Goal: Task Accomplishment & Management: Manage account settings

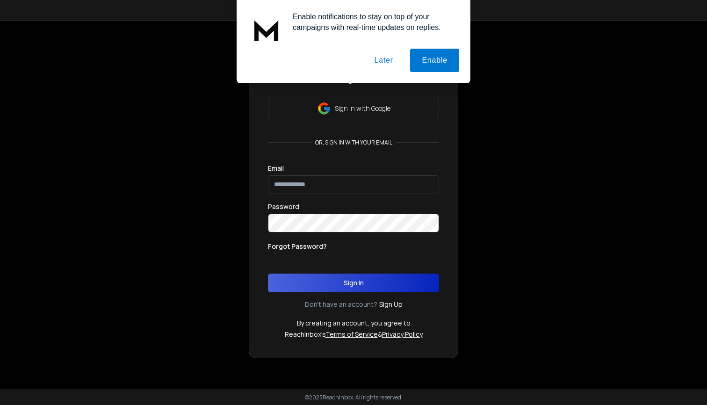
click at [391, 59] on button "Later" at bounding box center [383, 60] width 42 height 23
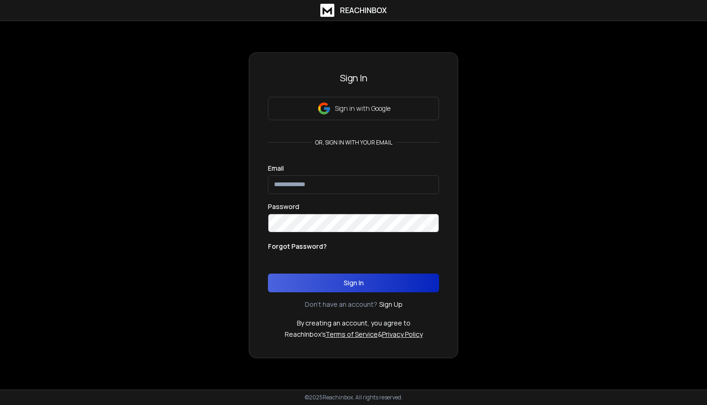
click at [353, 175] on div "Email" at bounding box center [353, 179] width 171 height 29
click at [353, 182] on input "email" at bounding box center [353, 184] width 171 height 19
click at [304, 245] on p "Forgot Password?" at bounding box center [297, 246] width 59 height 9
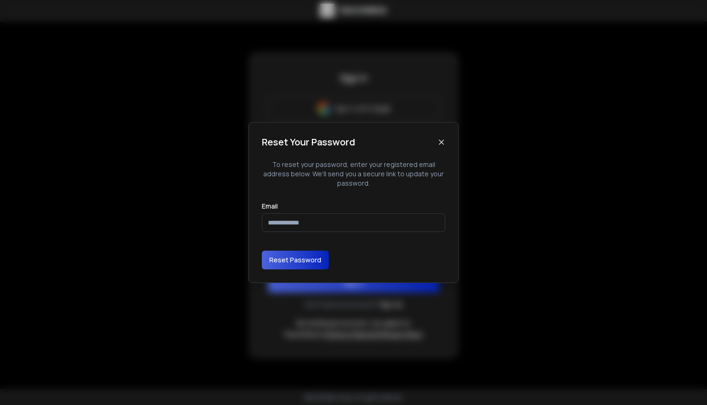
click at [314, 228] on form "Email Reset Password" at bounding box center [353, 236] width 183 height 66
click at [321, 221] on input "email" at bounding box center [353, 222] width 183 height 19
type input "**********"
click at [315, 252] on button "Reset Password" at bounding box center [295, 260] width 67 height 19
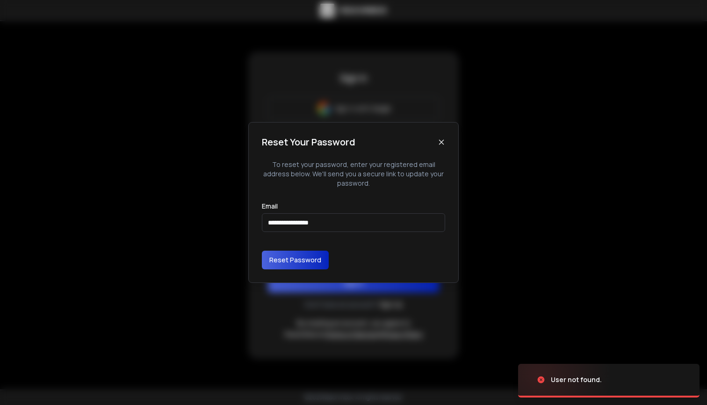
click at [445, 145] on icon at bounding box center [441, 141] width 7 height 7
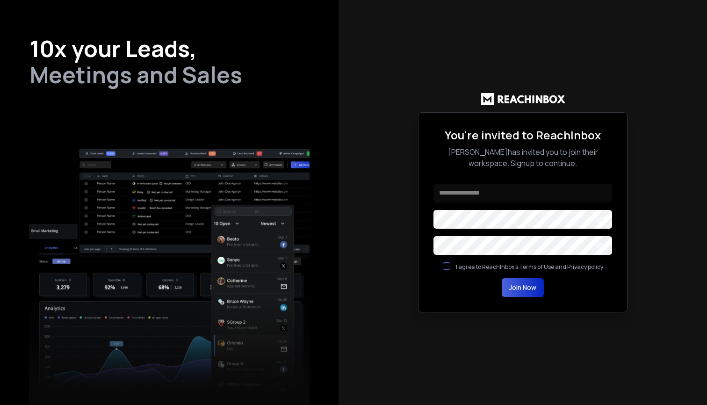
click at [601, 247] on icon at bounding box center [600, 246] width 8 height 8
click at [601, 222] on icon at bounding box center [600, 219] width 8 height 6
click at [448, 267] on button "I agree to ReachInbox's Terms of Use and Privacy policy" at bounding box center [446, 265] width 7 height 7
click at [516, 286] on button "Join Now" at bounding box center [523, 287] width 42 height 19
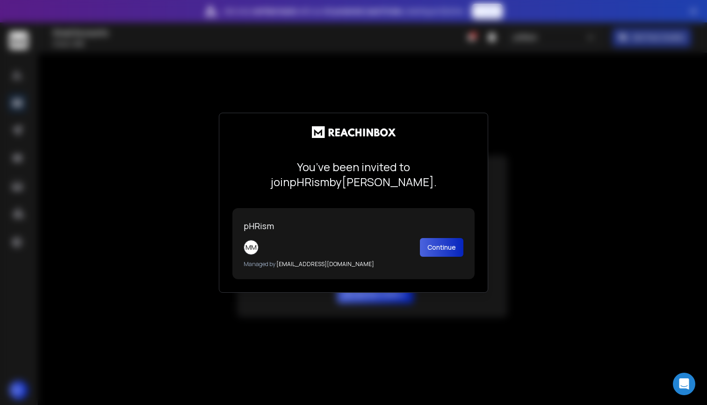
click at [449, 248] on button "Continue" at bounding box center [441, 247] width 43 height 19
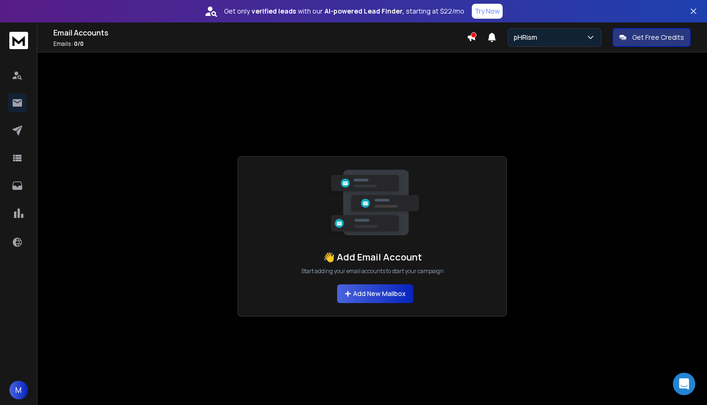
click at [561, 35] on div "pHRism" at bounding box center [554, 37] width 81 height 9
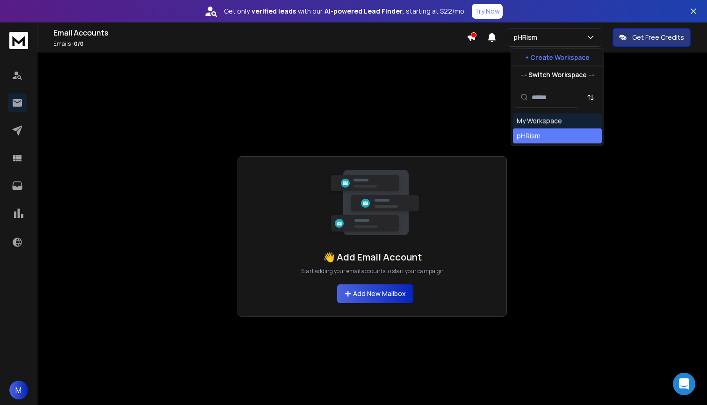
click at [547, 118] on div "My Workspace" at bounding box center [539, 120] width 45 height 9
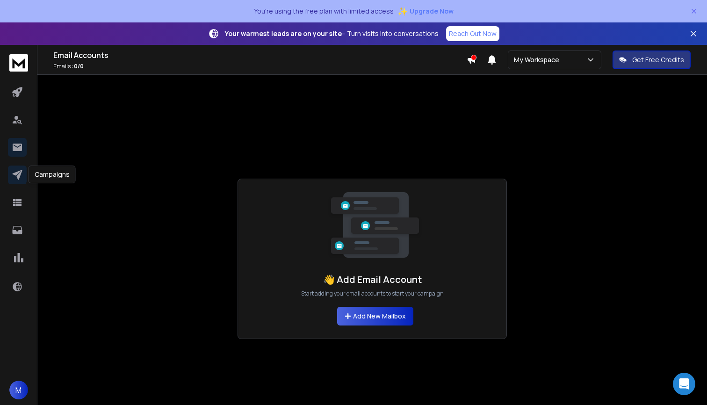
click at [24, 175] on link at bounding box center [17, 174] width 19 height 19
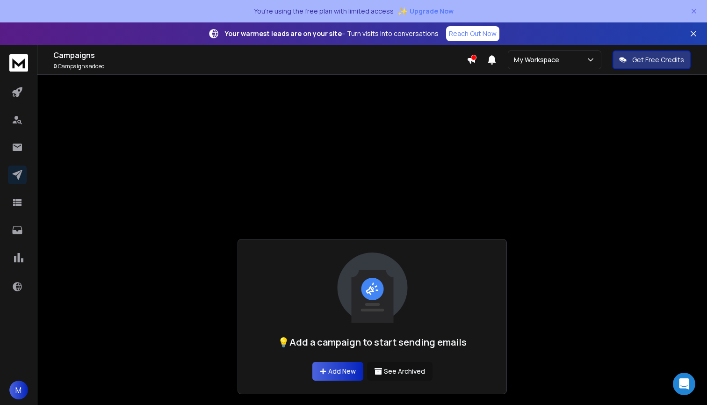
click at [546, 48] on div "Campaigns 0 Campaigns added My Workspace Get Free Credits" at bounding box center [353, 60] width 707 height 30
click at [546, 54] on button "My Workspace" at bounding box center [554, 59] width 93 height 19
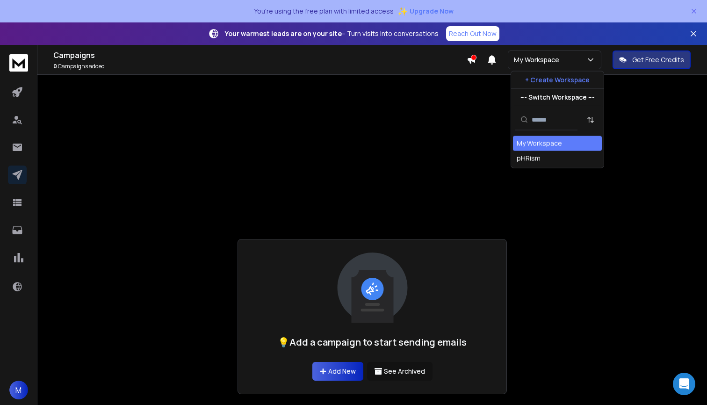
click at [693, 31] on icon at bounding box center [693, 33] width 8 height 8
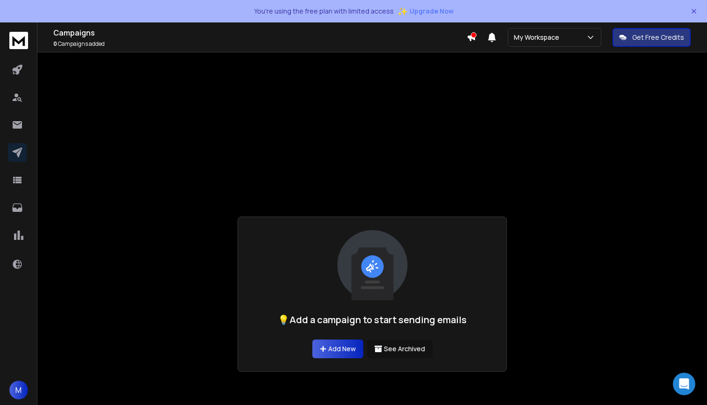
click at [694, 11] on icon "Close notification" at bounding box center [693, 10] width 7 height 7
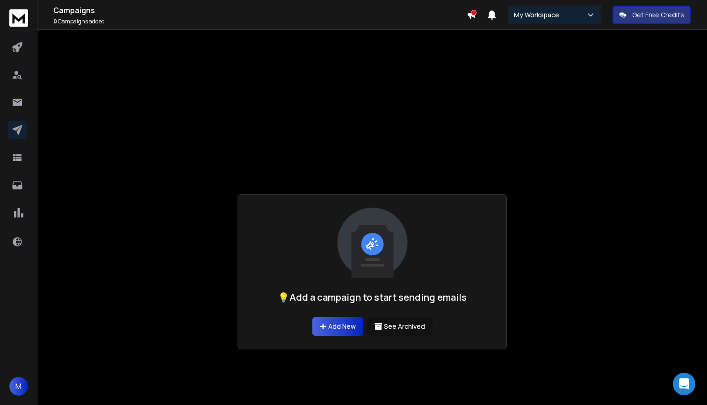
click at [558, 18] on p "My Workspace" at bounding box center [538, 14] width 49 height 9
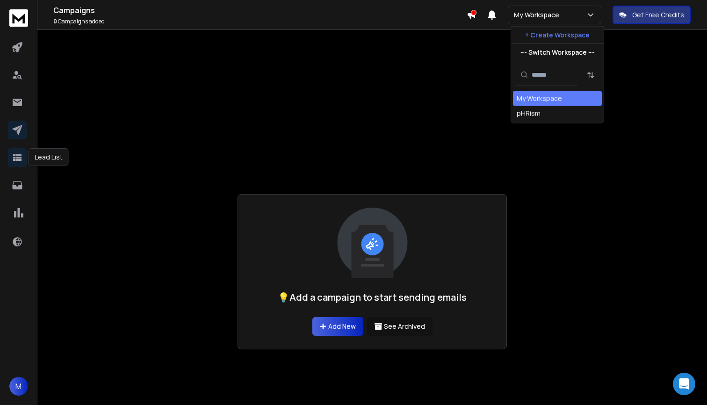
click at [23, 158] on link at bounding box center [17, 157] width 19 height 19
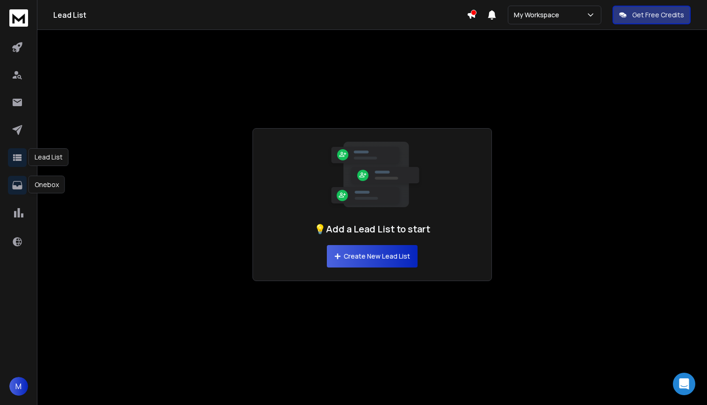
click at [25, 180] on link at bounding box center [17, 185] width 19 height 19
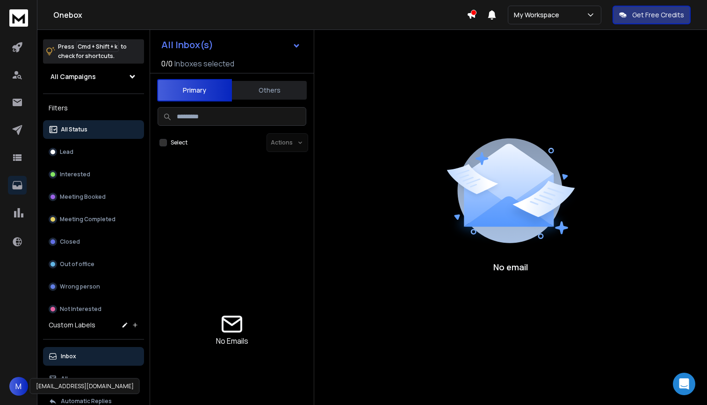
click at [23, 385] on span "M" at bounding box center [18, 386] width 19 height 19
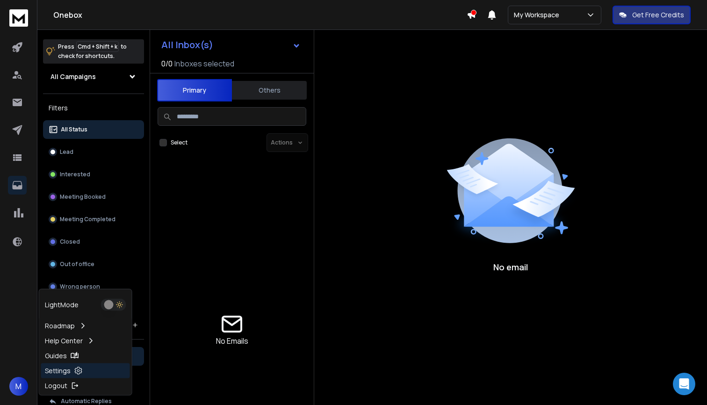
type button "on"
click at [69, 367] on p "Settings" at bounding box center [58, 370] width 26 height 9
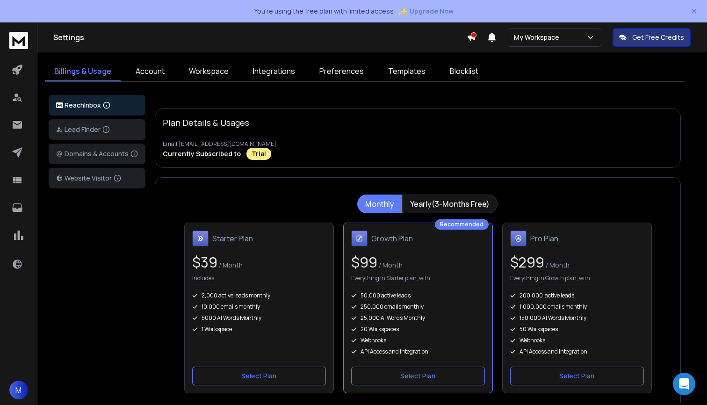
click at [158, 67] on link "Account" at bounding box center [150, 72] width 48 height 20
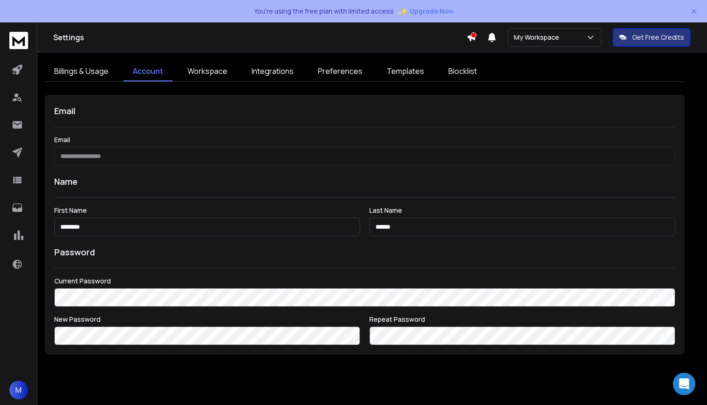
click at [104, 78] on link "Billings & Usage" at bounding box center [81, 72] width 73 height 20
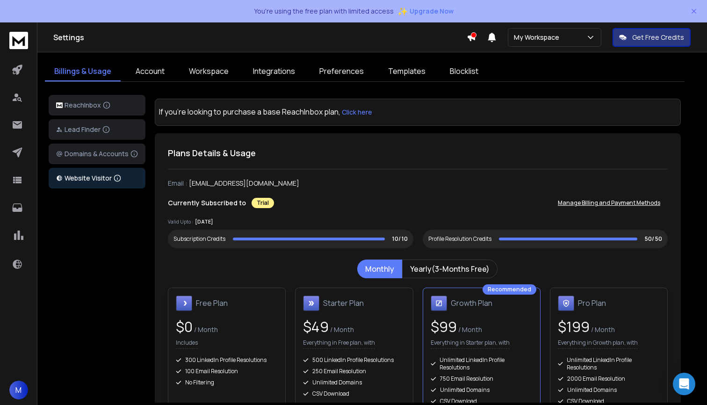
click at [106, 179] on button "Website Visitor" at bounding box center [97, 178] width 97 height 21
click at [104, 159] on button "Domains & Accounts" at bounding box center [97, 154] width 97 height 21
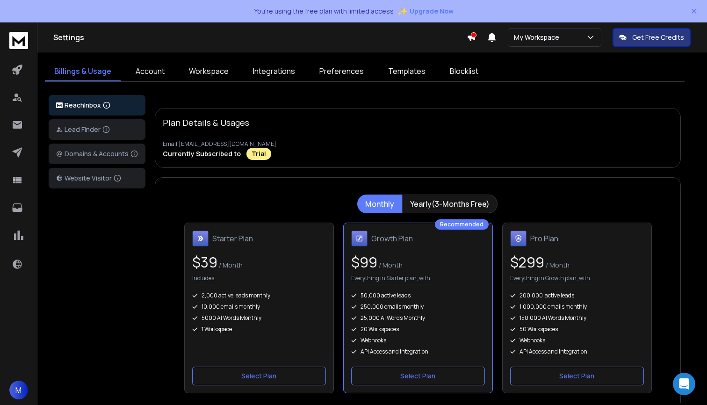
click at [99, 181] on button "Website Visitor" at bounding box center [97, 178] width 97 height 21
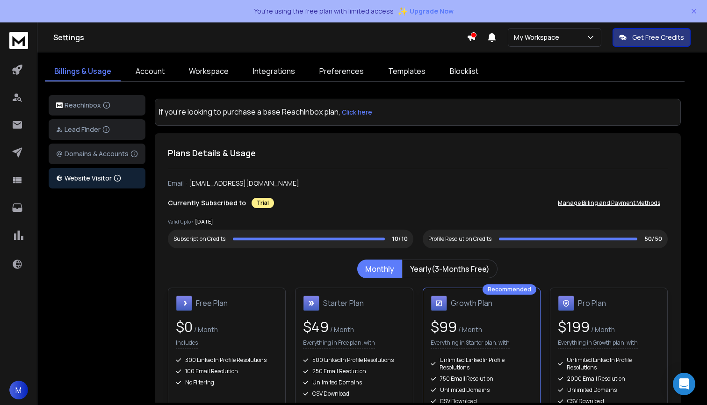
click at [95, 155] on button "Domains & Accounts" at bounding box center [97, 154] width 97 height 21
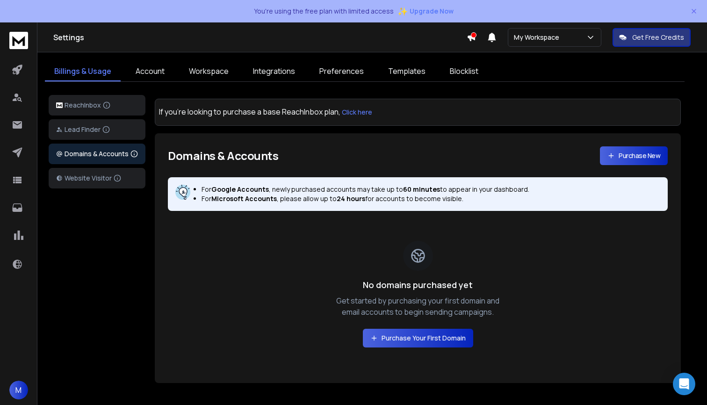
click at [87, 134] on button "Lead Finder" at bounding box center [97, 129] width 97 height 21
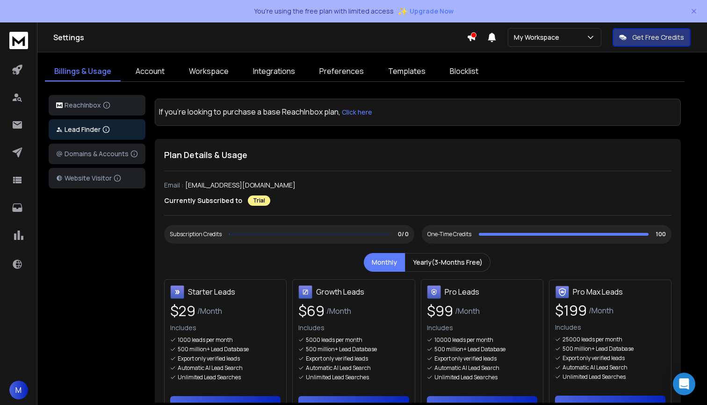
click at [85, 108] on button "ReachInbox" at bounding box center [97, 105] width 97 height 21
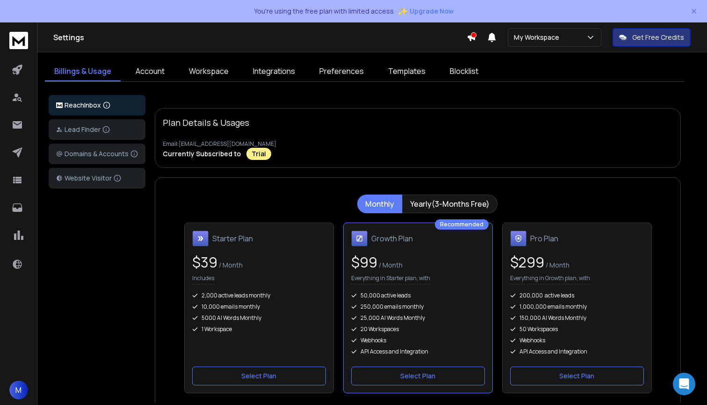
click at [157, 72] on link "Account" at bounding box center [150, 72] width 48 height 20
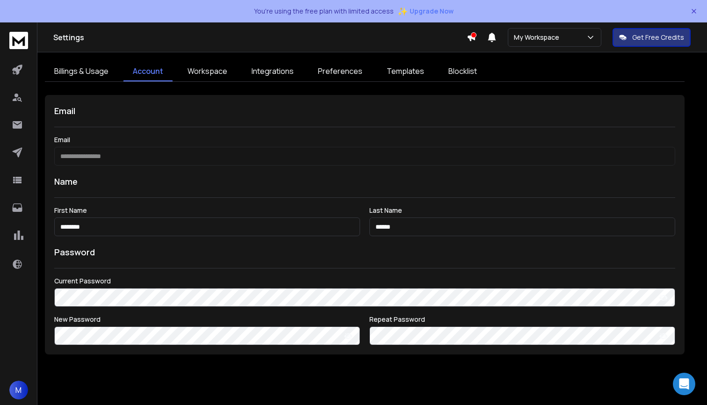
click at [692, 12] on icon "Close notification" at bounding box center [693, 10] width 7 height 7
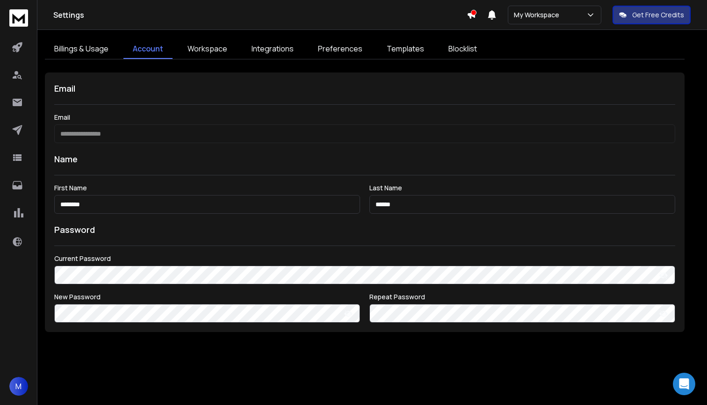
click at [217, 57] on link "Workspace" at bounding box center [207, 49] width 58 height 20
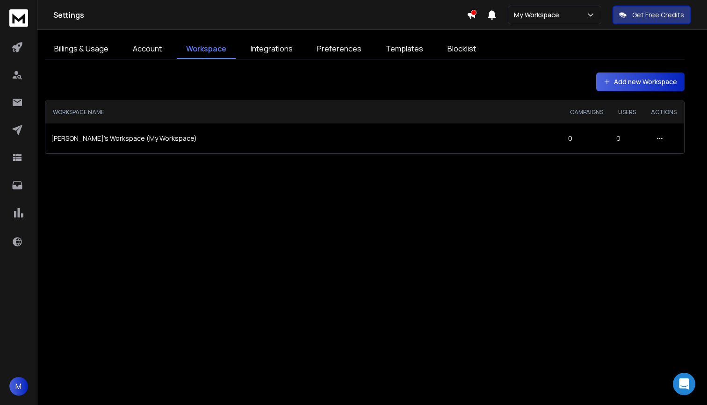
click at [273, 50] on link "Integrations" at bounding box center [271, 49] width 61 height 20
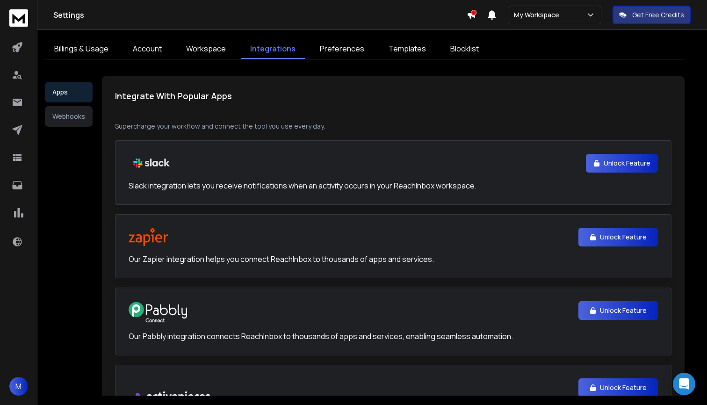
click at [331, 50] on link "Preferences" at bounding box center [341, 49] width 63 height 20
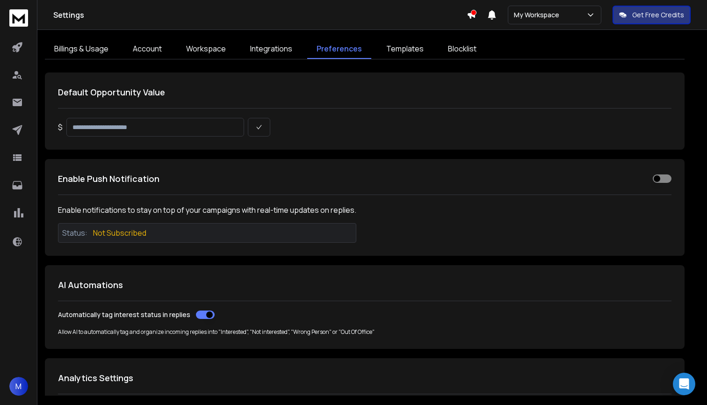
click at [84, 53] on link "Billings & Usage" at bounding box center [81, 49] width 73 height 20
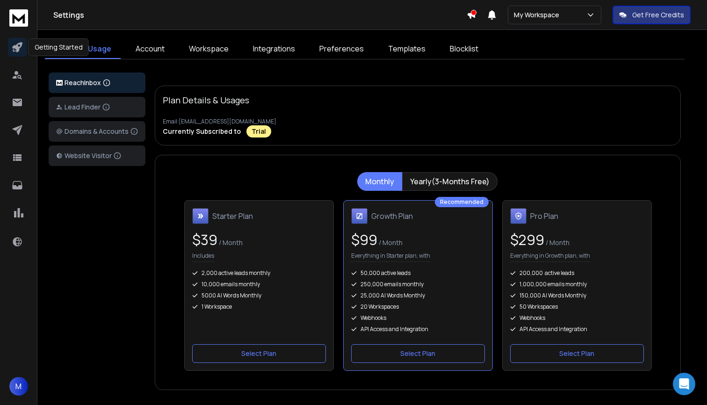
click at [10, 46] on link at bounding box center [17, 47] width 19 height 19
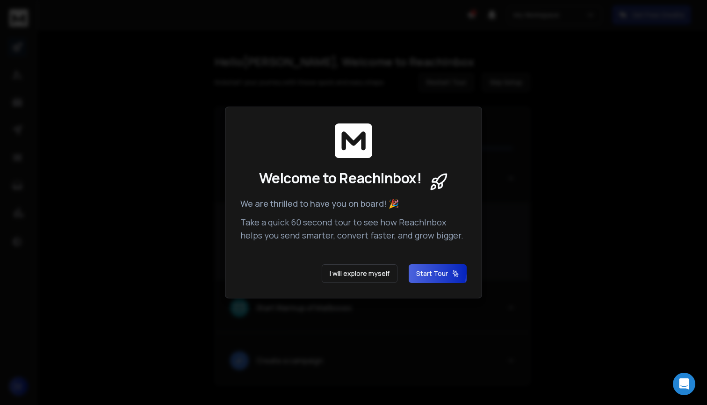
click at [433, 273] on span "Start Tour" at bounding box center [437, 273] width 43 height 9
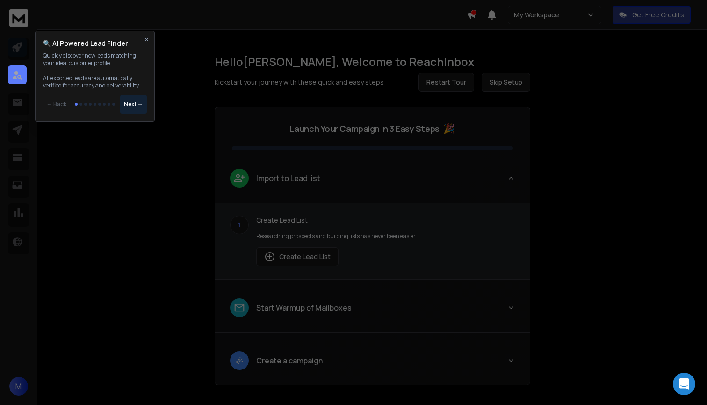
click at [132, 104] on button "Next →" at bounding box center [133, 104] width 27 height 19
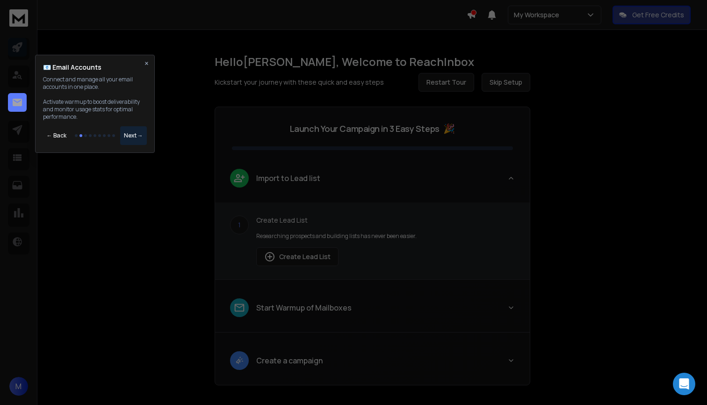
click at [137, 137] on button "Next →" at bounding box center [133, 135] width 27 height 19
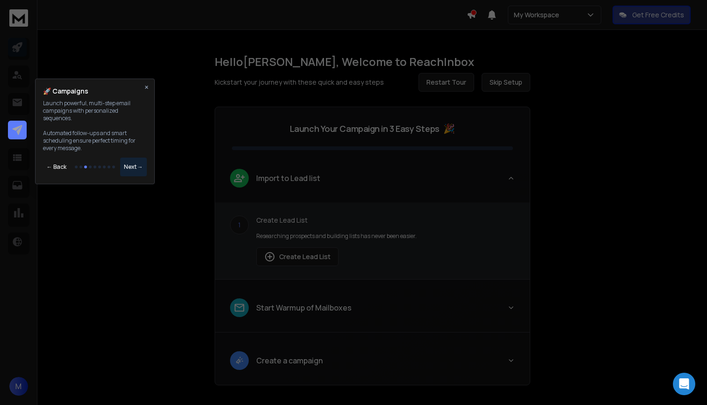
click at [140, 164] on button "Next →" at bounding box center [133, 167] width 27 height 19
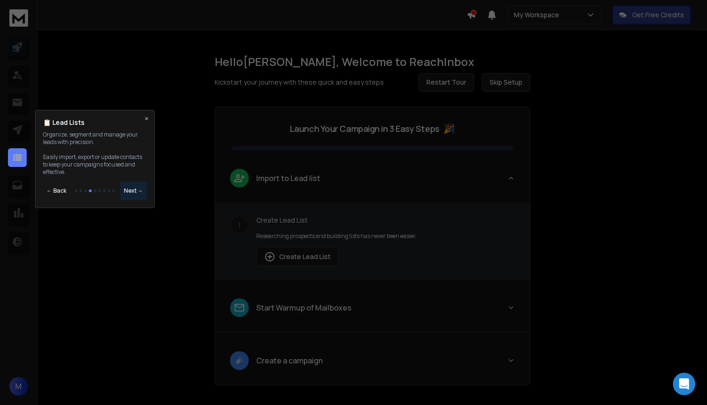
click at [139, 188] on button "Next →" at bounding box center [133, 190] width 27 height 19
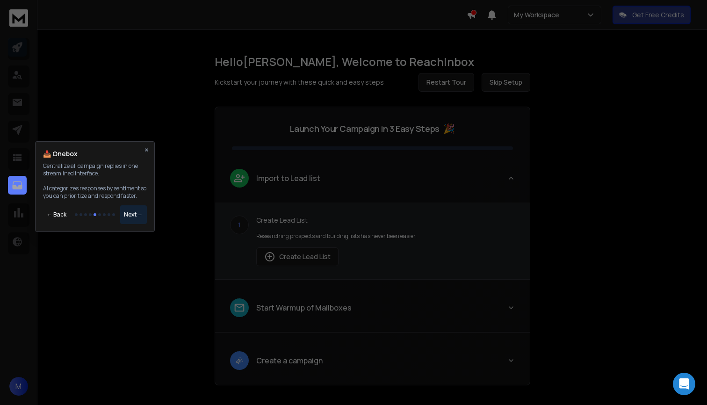
click at [139, 212] on button "Next →" at bounding box center [133, 214] width 27 height 19
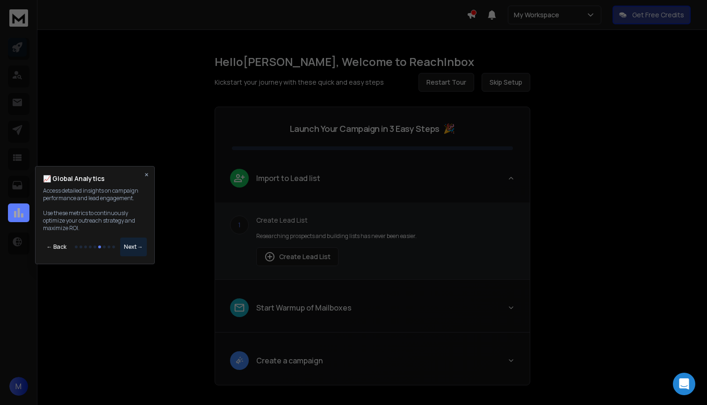
click at [139, 247] on button "Next →" at bounding box center [133, 246] width 27 height 19
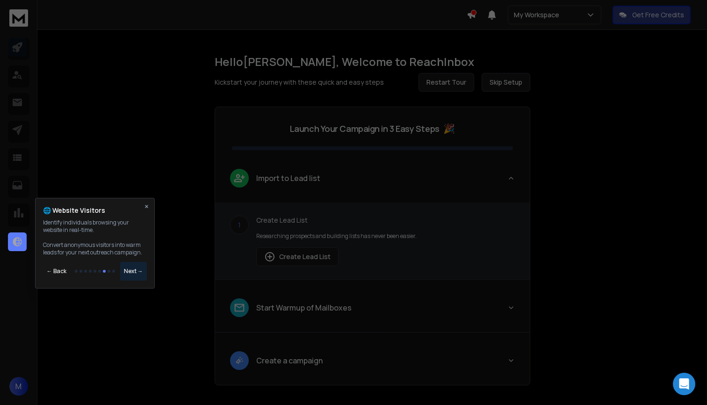
click at [140, 268] on button "Next →" at bounding box center [133, 271] width 27 height 19
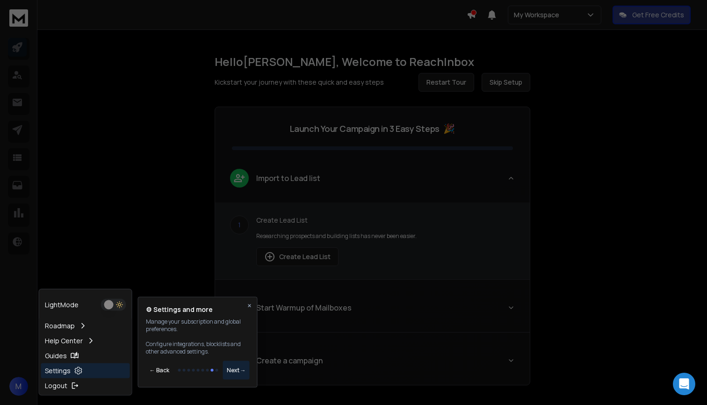
click at [235, 368] on button "Next →" at bounding box center [236, 370] width 27 height 19
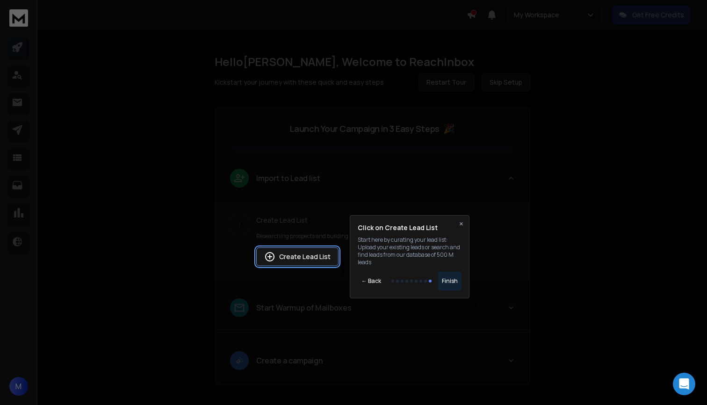
click at [447, 282] on button "Finish" at bounding box center [449, 281] width 23 height 19
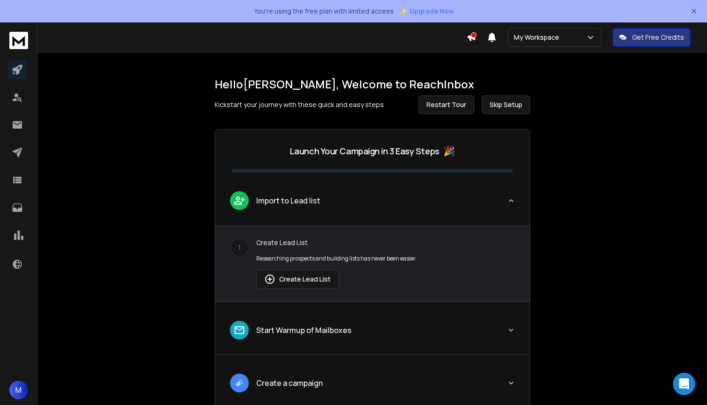
click at [694, 9] on icon "Close notification" at bounding box center [693, 10] width 7 height 7
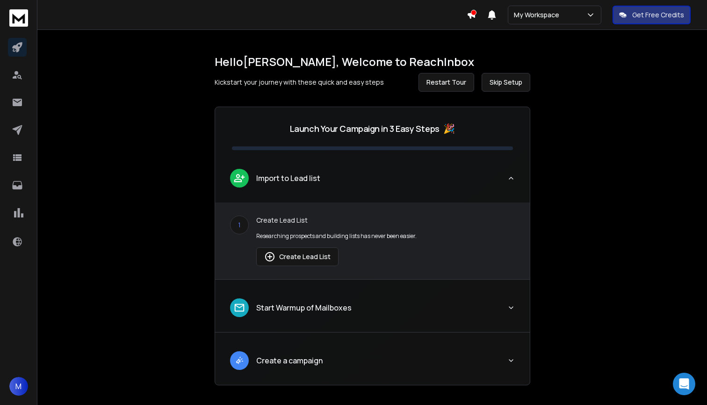
click at [17, 398] on div "M" at bounding box center [18, 202] width 37 height 405
click at [19, 394] on span "M" at bounding box center [18, 386] width 19 height 19
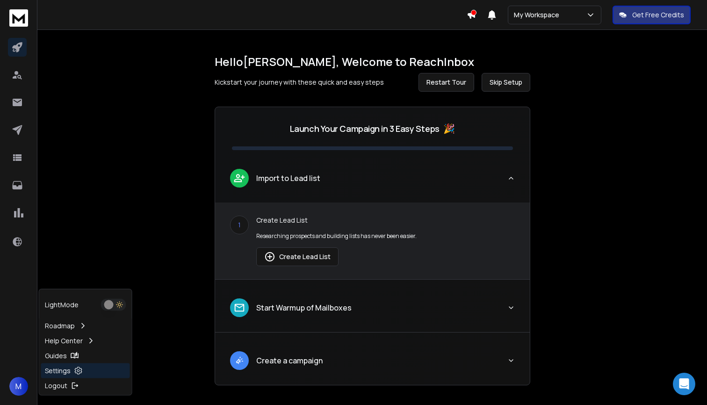
click at [54, 368] on p "Settings" at bounding box center [58, 370] width 26 height 9
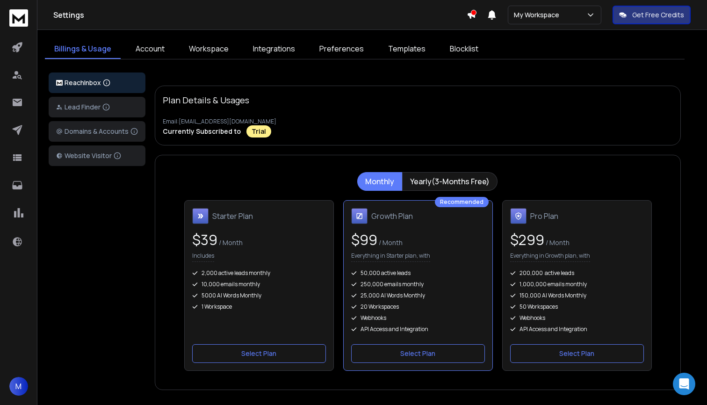
click at [152, 55] on link "Account" at bounding box center [150, 49] width 48 height 20
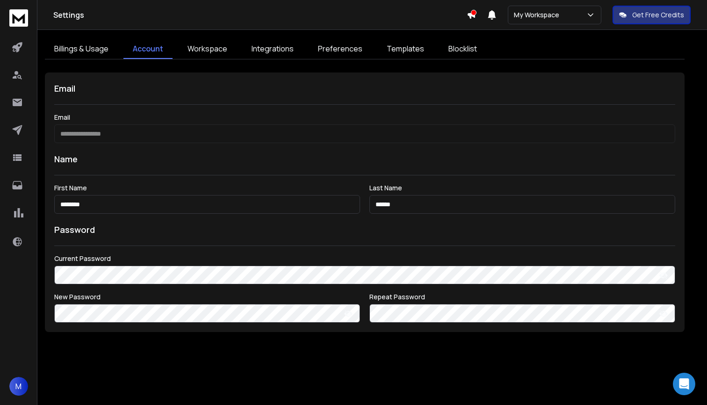
click at [87, 53] on link "Billings & Usage" at bounding box center [81, 49] width 73 height 20
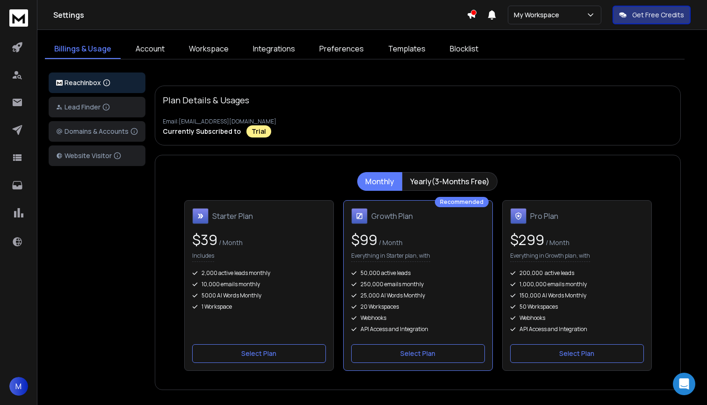
click at [203, 50] on link "Workspace" at bounding box center [209, 49] width 58 height 20
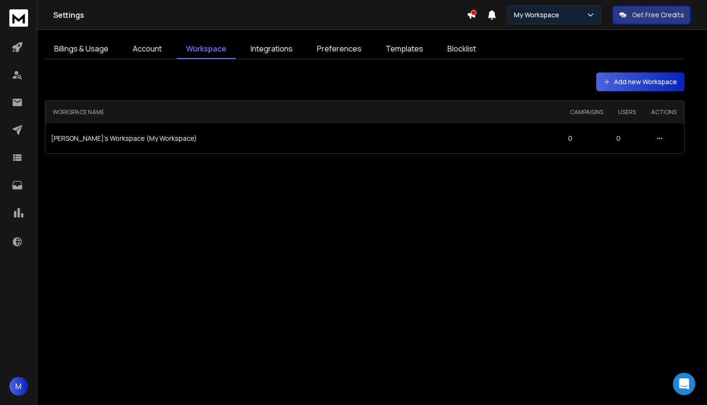
click at [550, 15] on p "My Workspace" at bounding box center [538, 14] width 49 height 9
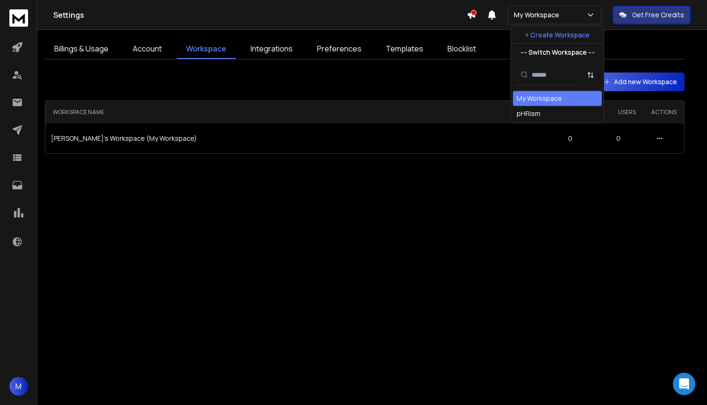
click at [539, 100] on div "My Workspace" at bounding box center [539, 98] width 45 height 9
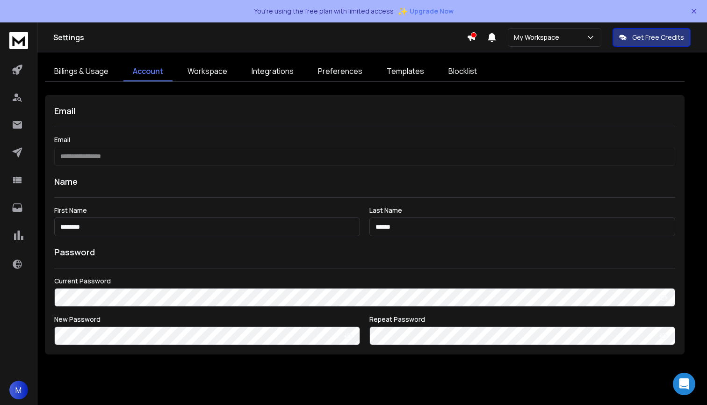
click at [693, 13] on icon "Close notification" at bounding box center [694, 11] width 4 height 4
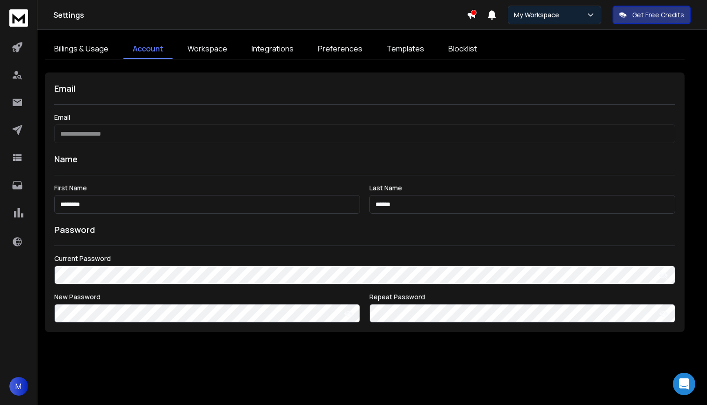
click at [597, 20] on button "My Workspace" at bounding box center [554, 15] width 93 height 19
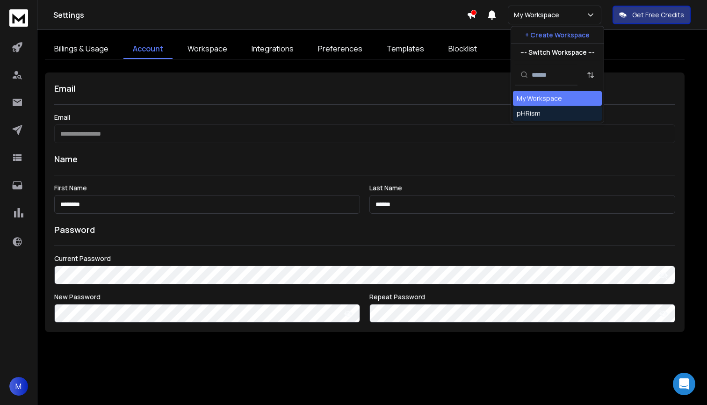
click at [554, 114] on div "pHRism" at bounding box center [557, 113] width 89 height 15
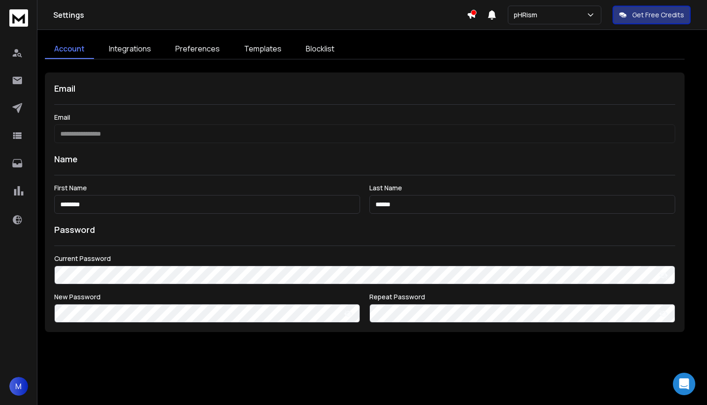
click at [139, 55] on link "Integrations" at bounding box center [130, 49] width 61 height 20
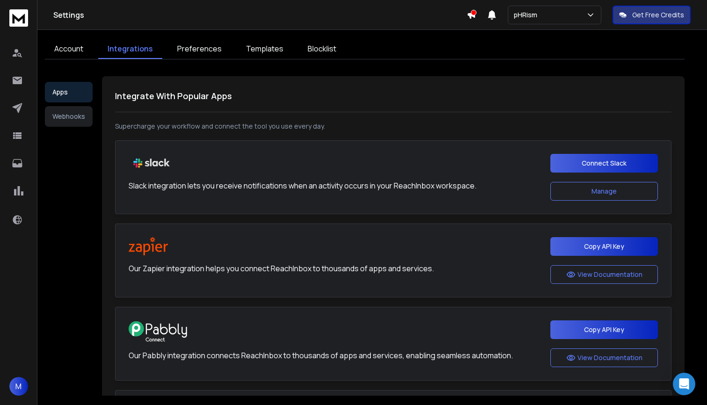
click at [193, 50] on link "Preferences" at bounding box center [199, 49] width 63 height 20
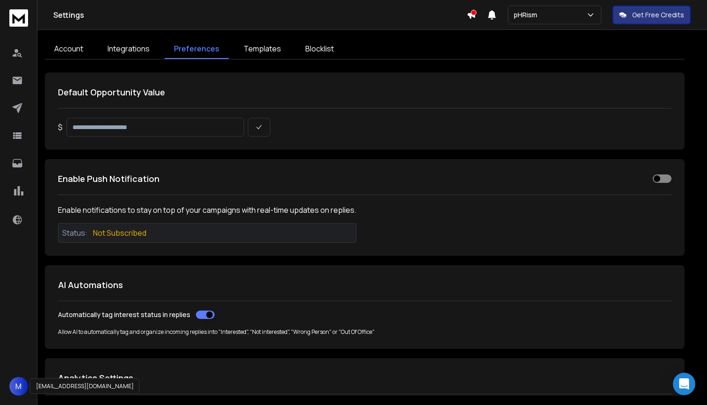
click at [25, 380] on button "M" at bounding box center [18, 386] width 19 height 19
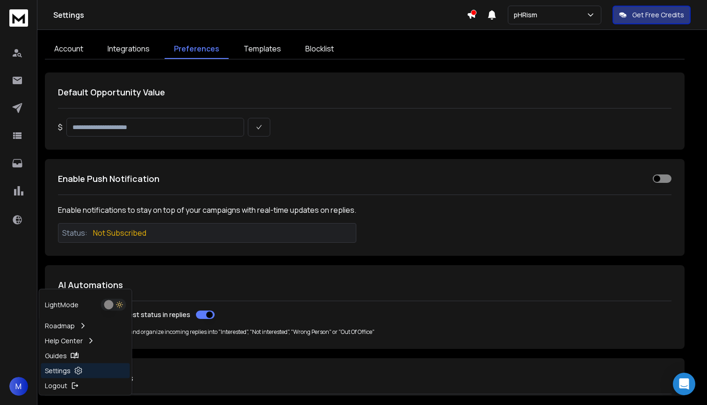
click at [59, 372] on p "Settings" at bounding box center [58, 370] width 26 height 9
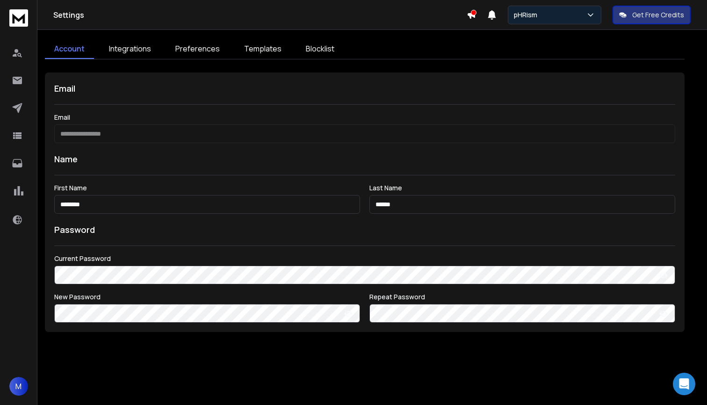
click at [568, 20] on button "pHRism" at bounding box center [554, 15] width 93 height 19
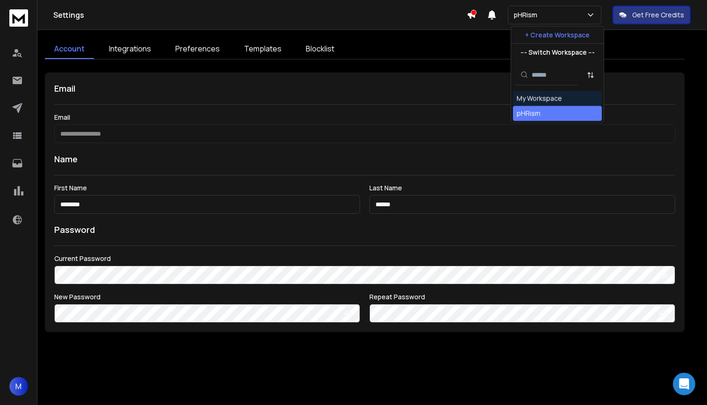
click at [552, 99] on div "My Workspace" at bounding box center [539, 98] width 45 height 9
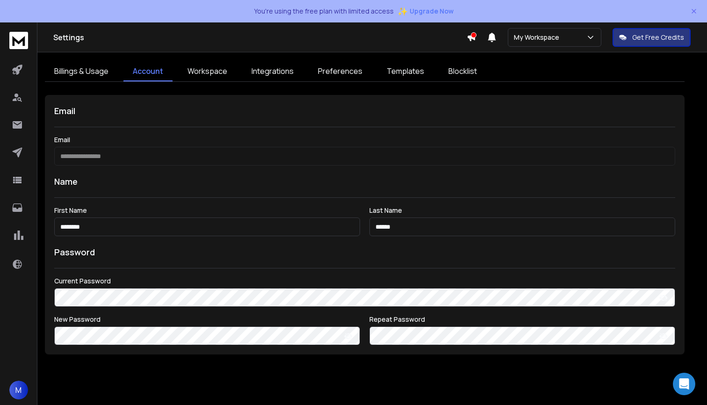
click at [202, 72] on link "Workspace" at bounding box center [207, 72] width 58 height 20
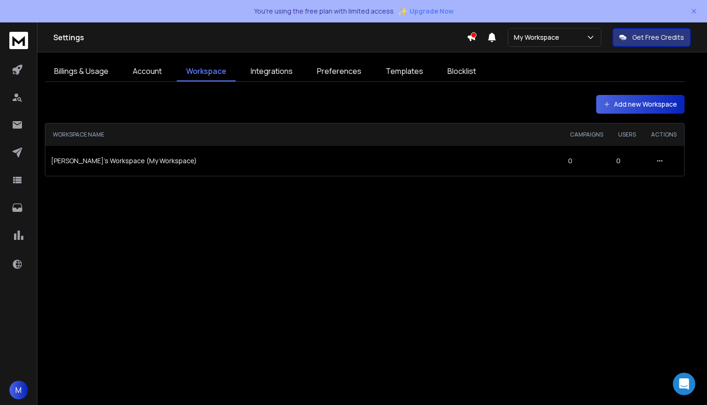
click at [652, 101] on button "Add new Workspace" at bounding box center [640, 104] width 88 height 19
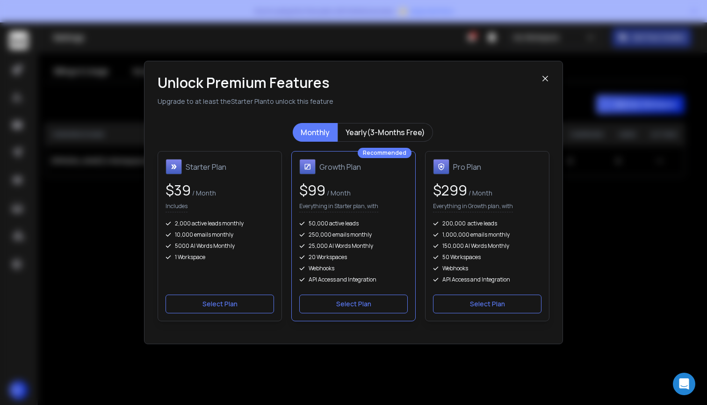
click at [545, 79] on icon at bounding box center [545, 79] width 6 height 6
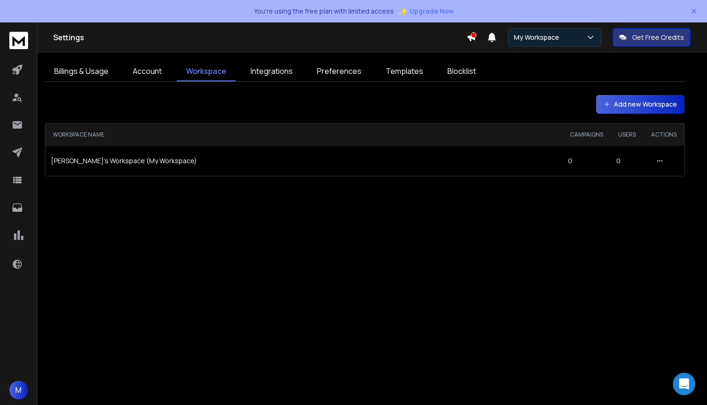
click at [563, 37] on p "My Workspace" at bounding box center [538, 37] width 49 height 9
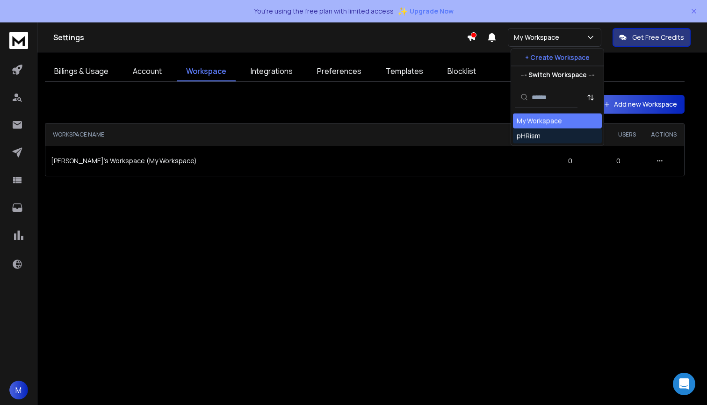
click at [545, 137] on div "pHRism" at bounding box center [557, 136] width 89 height 15
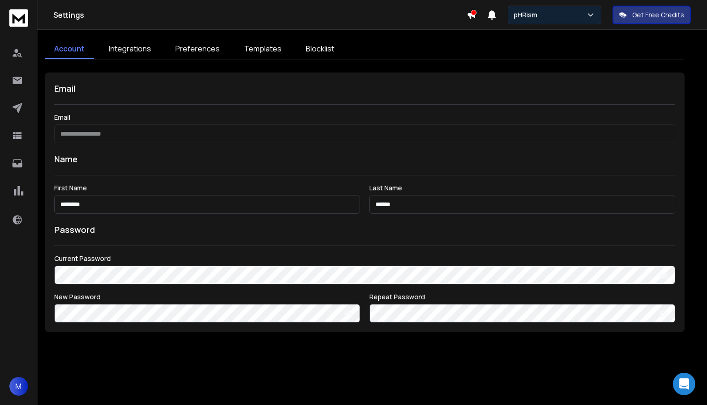
click at [542, 20] on button "pHRism" at bounding box center [554, 15] width 93 height 19
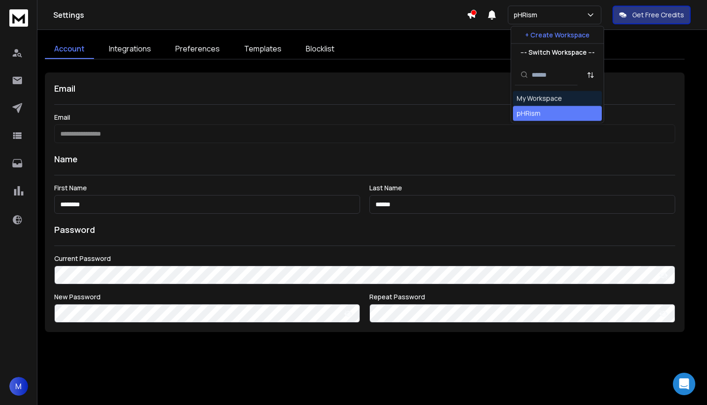
click at [542, 101] on div "My Workspace" at bounding box center [539, 98] width 45 height 9
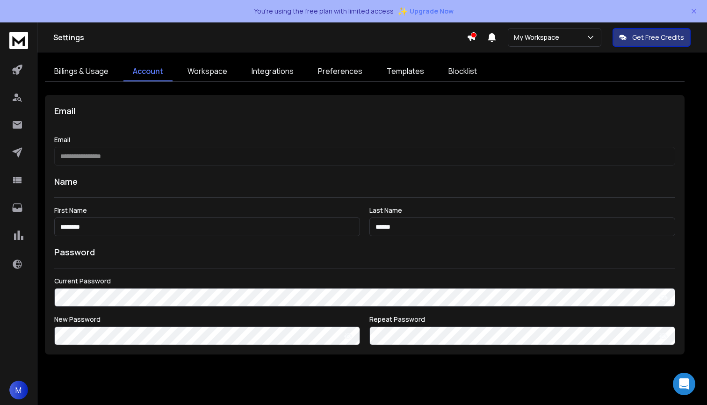
click at [221, 76] on link "Workspace" at bounding box center [207, 72] width 58 height 20
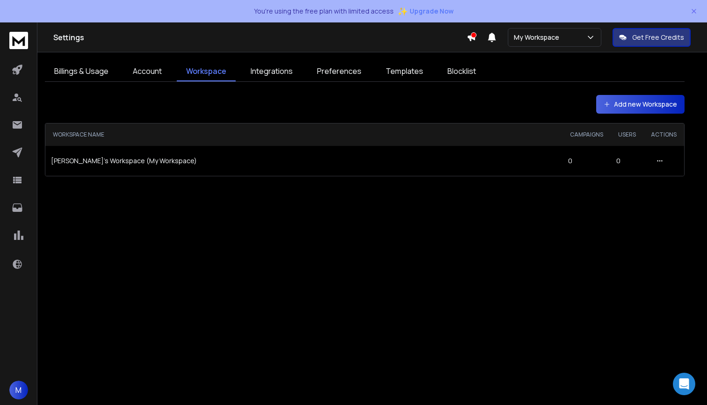
click at [273, 73] on link "Integrations" at bounding box center [271, 72] width 61 height 20
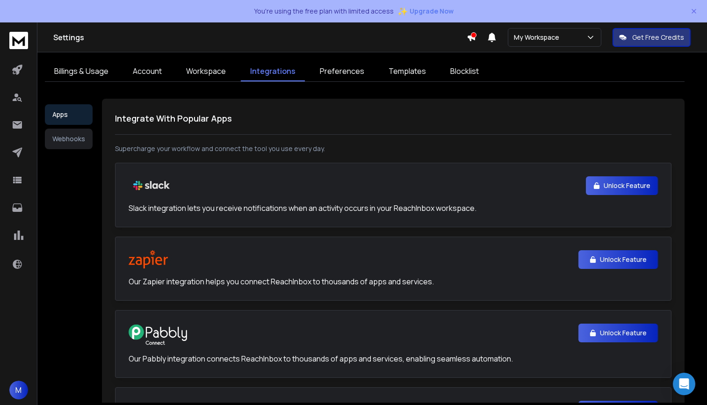
click at [332, 73] on link "Preferences" at bounding box center [341, 72] width 63 height 20
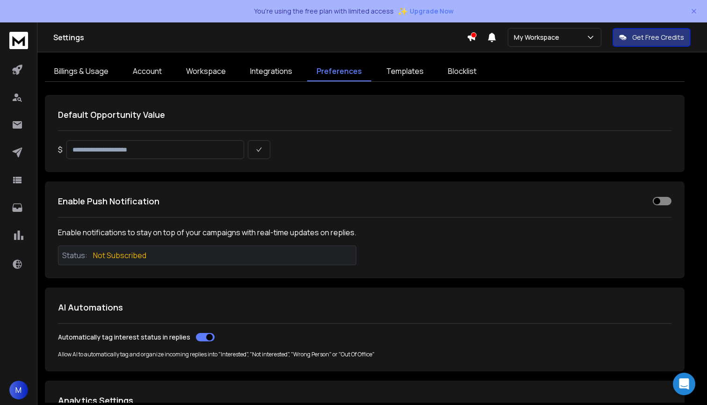
click at [398, 74] on link "Templates" at bounding box center [405, 72] width 56 height 20
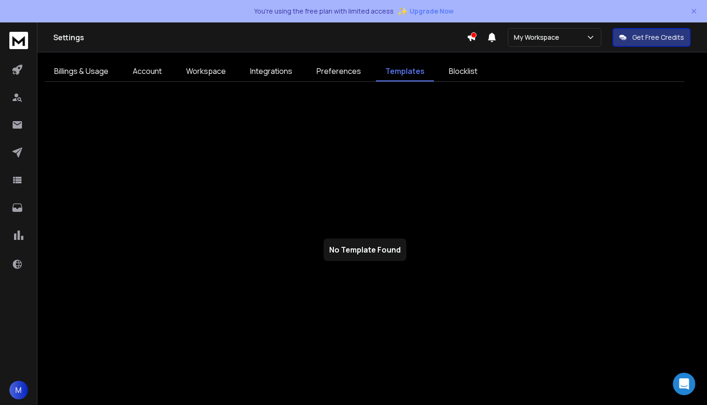
click at [452, 77] on link "Blocklist" at bounding box center [462, 72] width 47 height 20
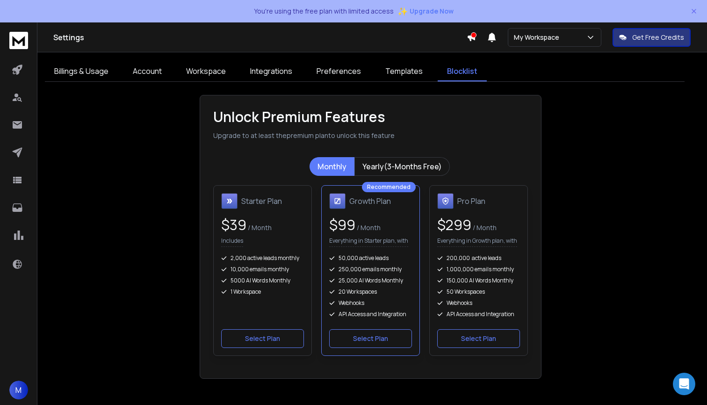
click at [71, 70] on link "Billings & Usage" at bounding box center [81, 72] width 73 height 20
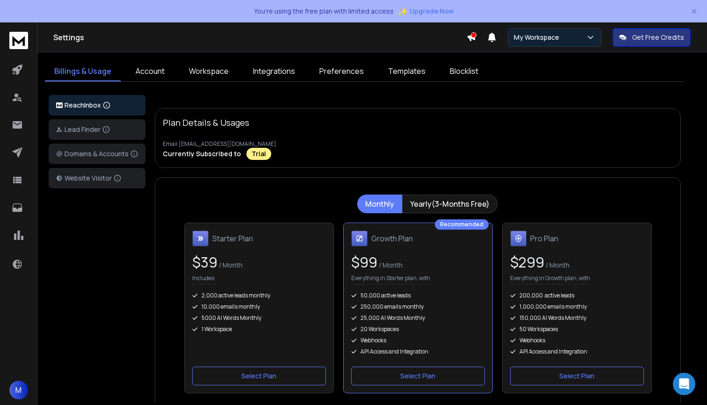
click at [580, 41] on div "My Workspace" at bounding box center [554, 37] width 81 height 9
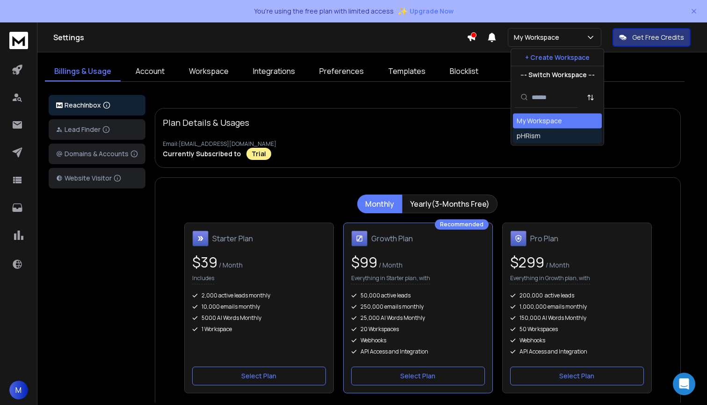
click at [556, 133] on div "pHRism" at bounding box center [557, 136] width 89 height 15
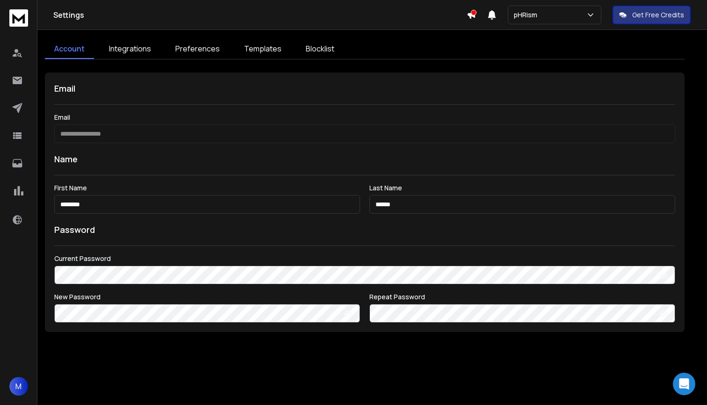
click at [135, 54] on link "Integrations" at bounding box center [130, 49] width 61 height 20
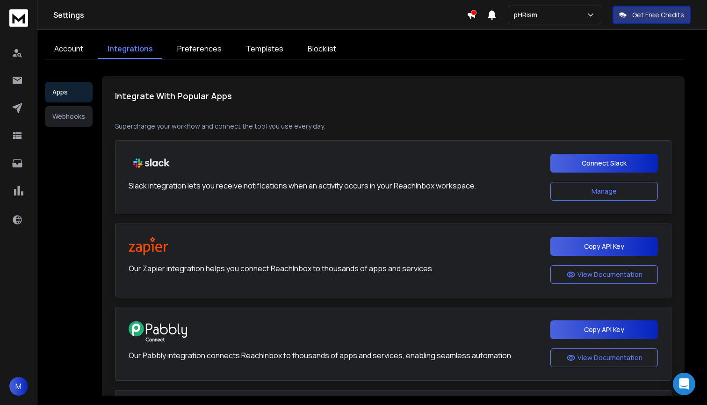
click at [199, 48] on link "Preferences" at bounding box center [199, 49] width 63 height 20
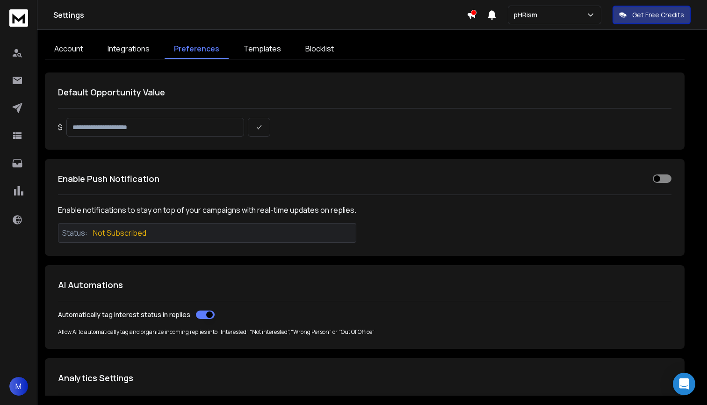
click at [259, 48] on link "Templates" at bounding box center [262, 49] width 56 height 20
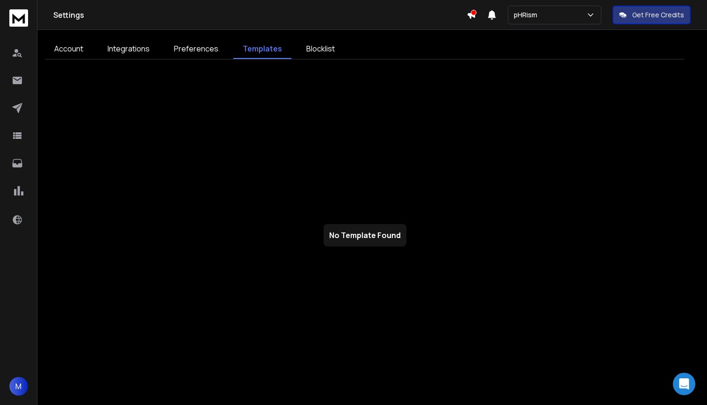
click at [310, 51] on link "Blocklist" at bounding box center [320, 49] width 47 height 20
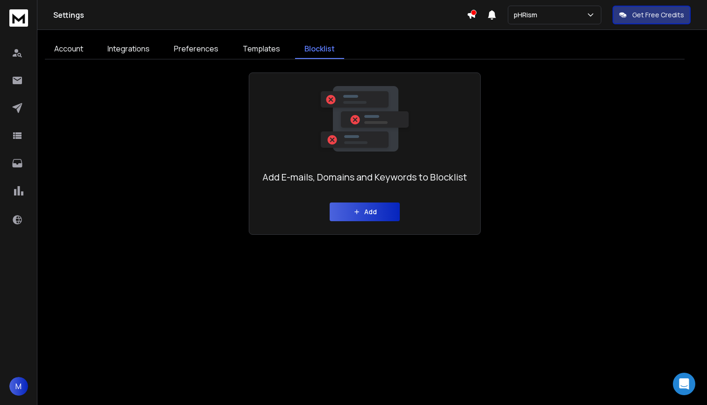
click at [77, 55] on link "Account" at bounding box center [69, 49] width 48 height 20
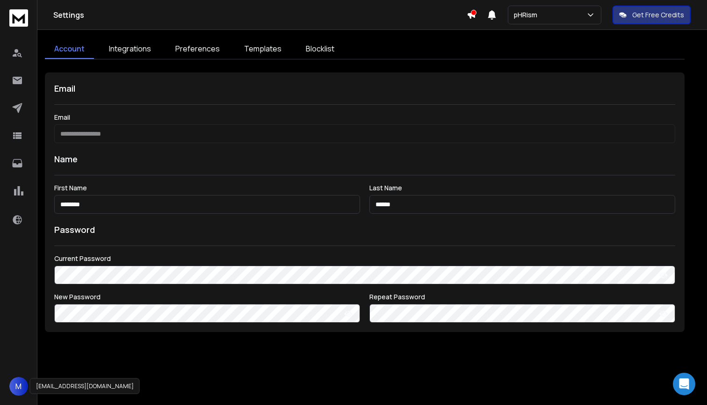
click at [21, 383] on span "M" at bounding box center [18, 386] width 19 height 19
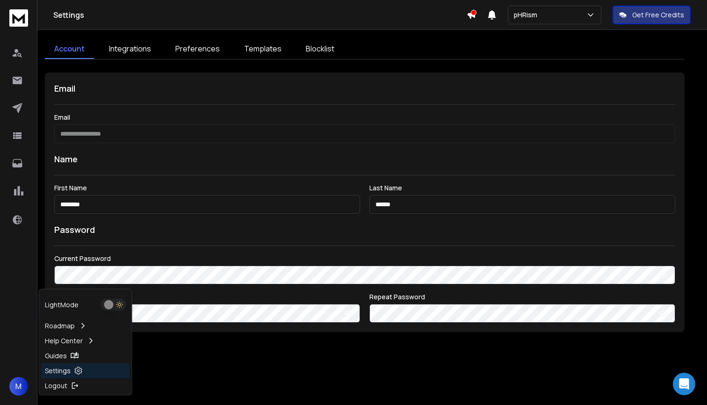
click at [71, 366] on div "Settings" at bounding box center [85, 370] width 89 height 15
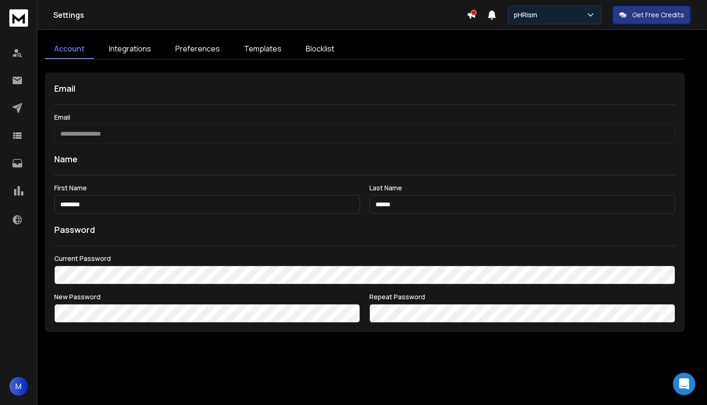
click at [561, 13] on div "pHRism" at bounding box center [554, 14] width 81 height 9
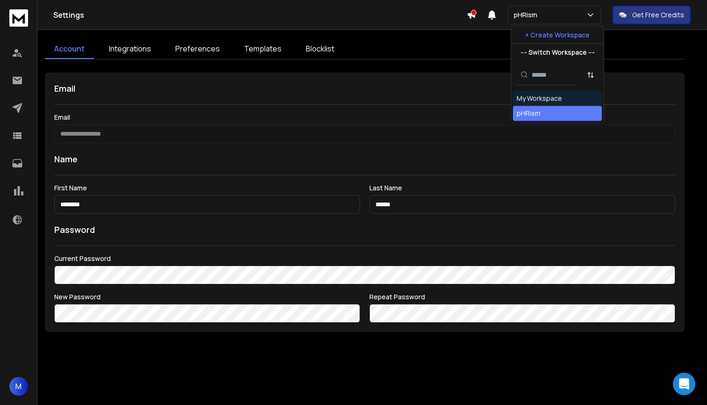
click at [473, 47] on div "Billings & Usage Account Workspace Integrations Preferences Templates Blocklist" at bounding box center [365, 49] width 640 height 20
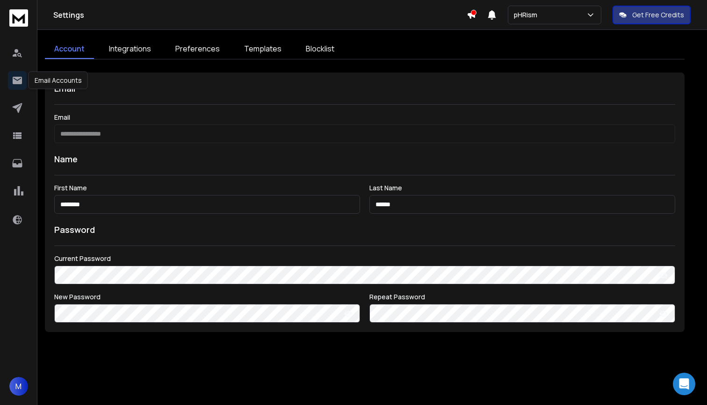
click at [14, 86] on icon at bounding box center [17, 80] width 11 height 11
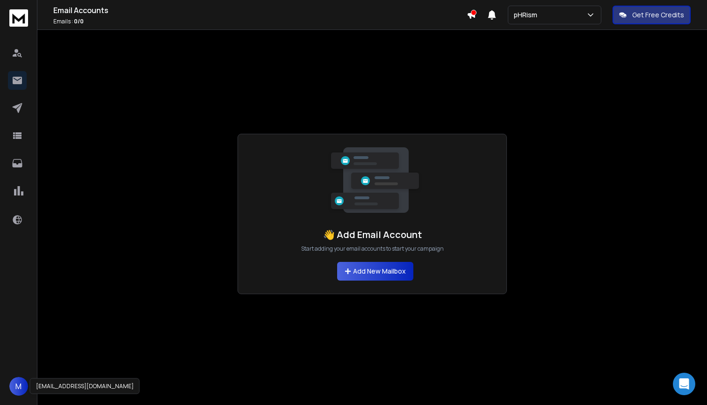
click at [20, 380] on span "M" at bounding box center [18, 386] width 19 height 19
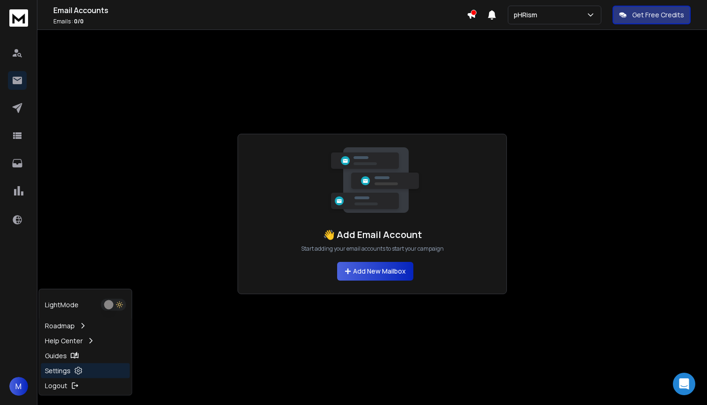
click at [65, 369] on p "Settings" at bounding box center [58, 370] width 26 height 9
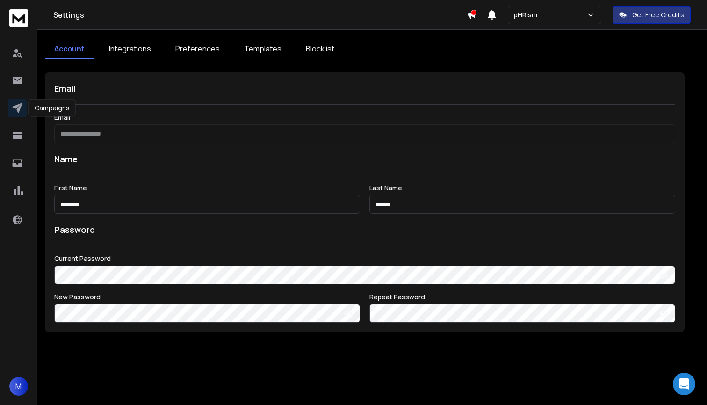
click at [19, 108] on icon at bounding box center [17, 108] width 10 height 10
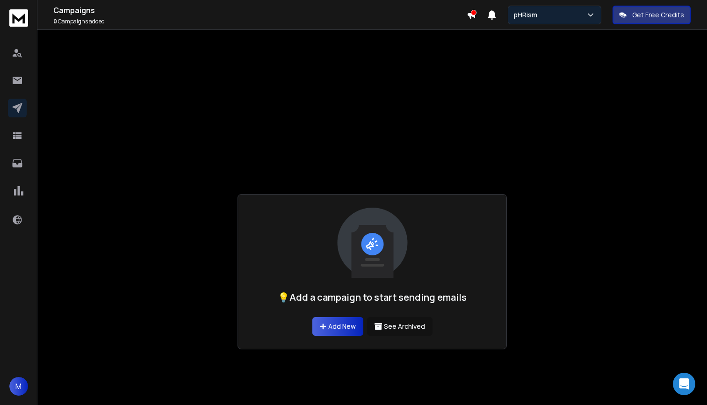
click at [549, 18] on div "pHRism" at bounding box center [554, 14] width 81 height 9
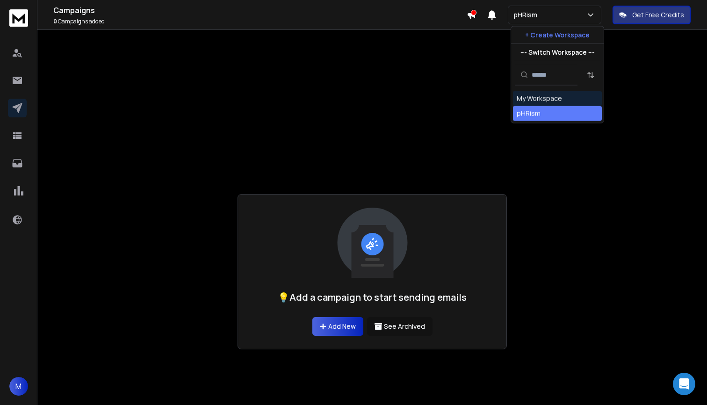
click at [547, 95] on div "My Workspace" at bounding box center [539, 98] width 45 height 9
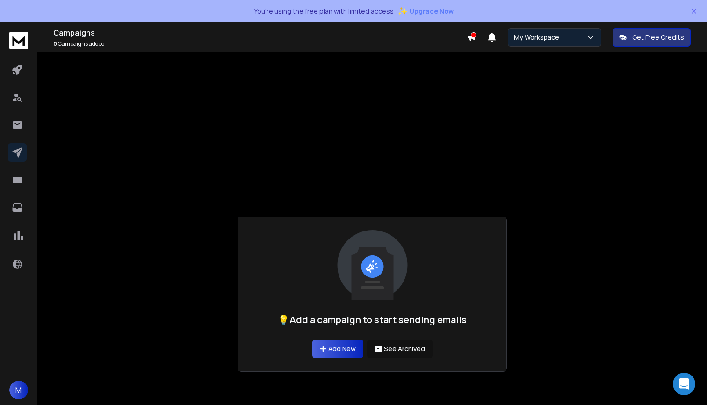
click at [559, 35] on p "My Workspace" at bounding box center [538, 37] width 49 height 9
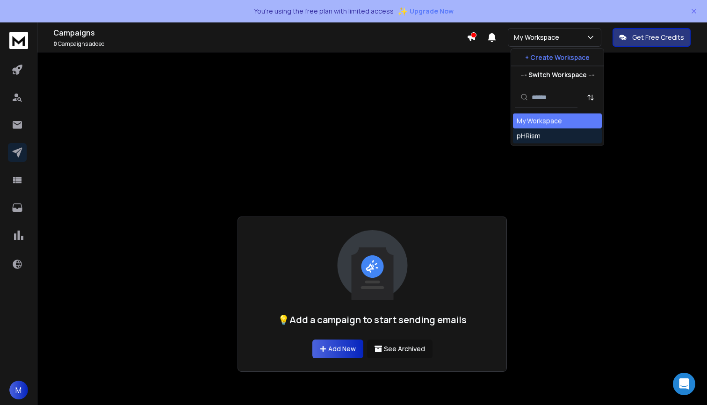
click at [550, 132] on div "pHRism" at bounding box center [557, 136] width 89 height 15
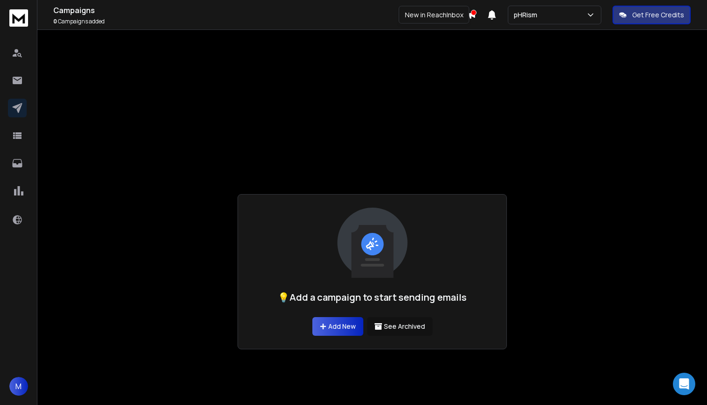
click at [473, 18] on icon at bounding box center [470, 14] width 7 height 7
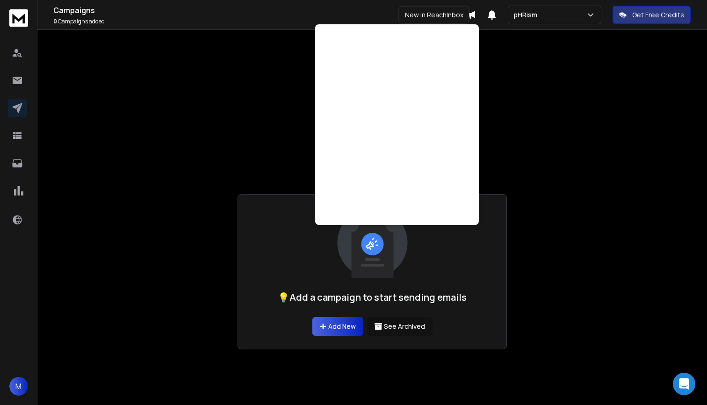
click at [473, 18] on icon at bounding box center [470, 14] width 7 height 7
